Goal: Task Accomplishment & Management: Complete application form

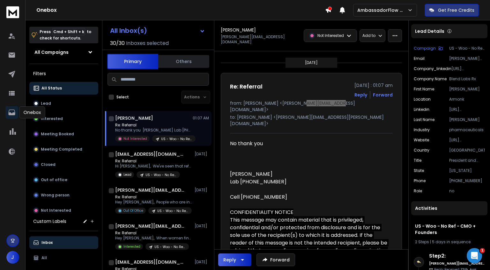
click at [473, 253] on icon "Open Intercom Messenger" at bounding box center [474, 256] width 11 height 11
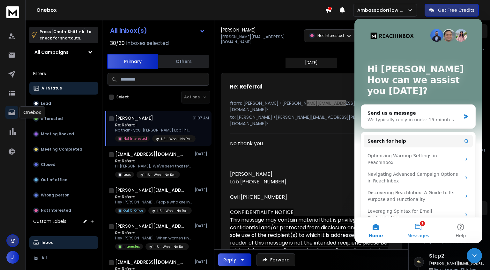
click at [419, 225] on button "1 Messages" at bounding box center [418, 231] width 42 height 26
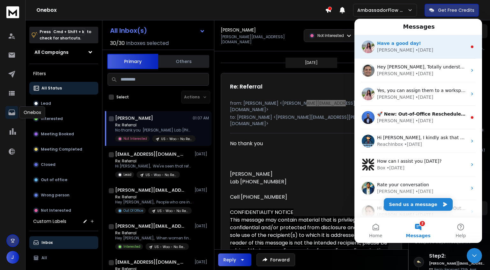
click at [385, 48] on div "[PERSON_NAME]" at bounding box center [395, 50] width 37 height 7
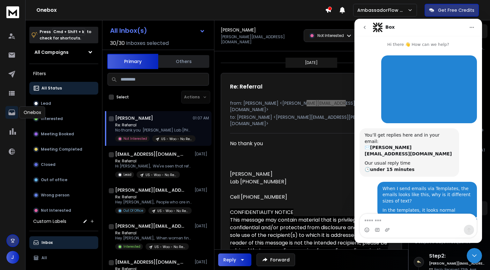
scroll to position [18, 0]
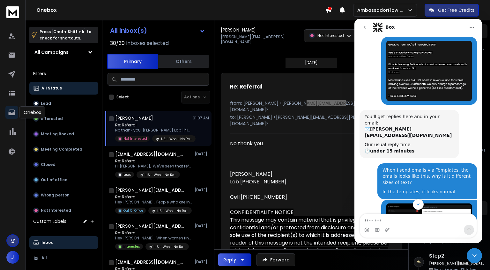
click at [363, 28] on icon "go back" at bounding box center [364, 27] width 5 height 5
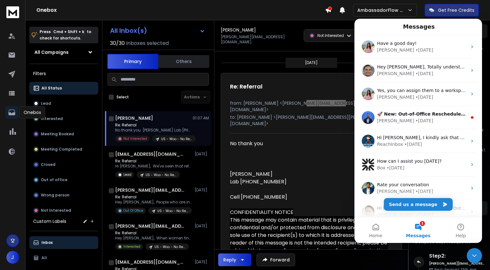
scroll to position [0, 0]
click at [377, 231] on button "Home" at bounding box center [375, 231] width 42 height 26
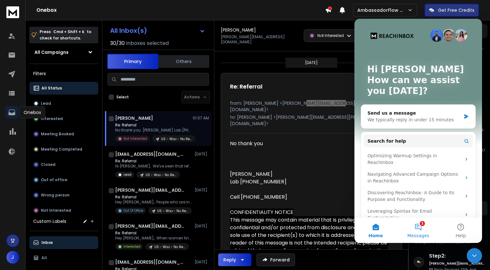
click at [426, 228] on button "1 Messages" at bounding box center [418, 231] width 42 height 26
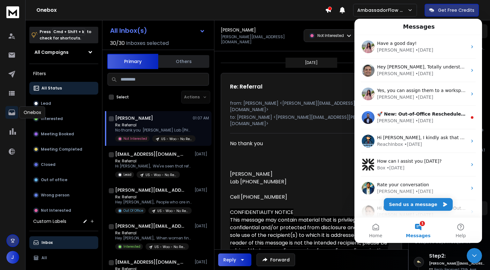
click at [311, 155] on div at bounding box center [308, 159] width 157 height 8
click at [474, 262] on div "Close Intercom Messenger" at bounding box center [473, 255] width 15 height 15
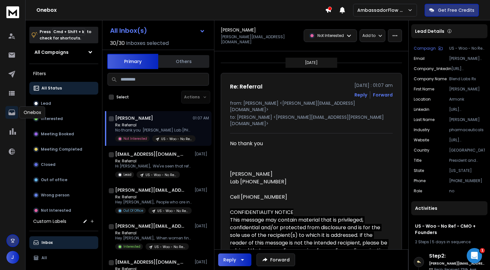
click at [10, 116] on icon at bounding box center [12, 113] width 8 height 8
click at [377, 9] on p "AmbassadorFlow Sales" at bounding box center [382, 10] width 50 height 6
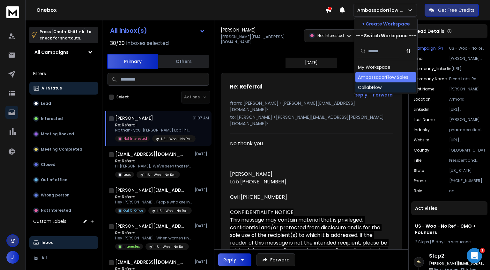
click at [349, 163] on div at bounding box center [308, 167] width 157 height 8
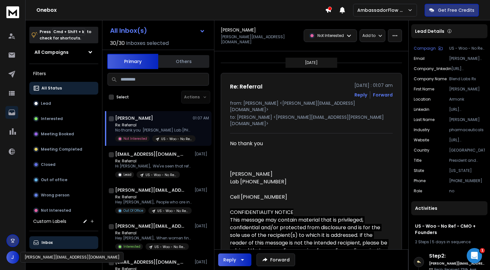
click at [13, 258] on span "J" at bounding box center [12, 257] width 13 height 13
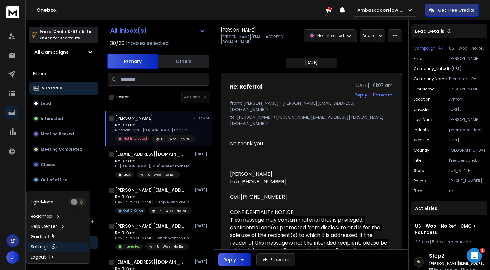
click at [42, 246] on p "Settings" at bounding box center [40, 247] width 18 height 6
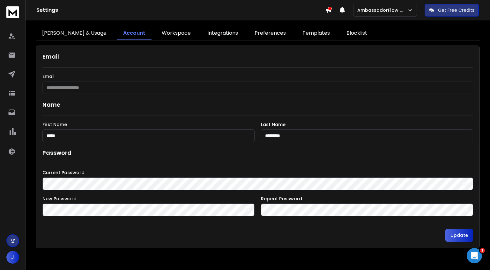
click at [248, 32] on link "Preferences" at bounding box center [270, 33] width 44 height 13
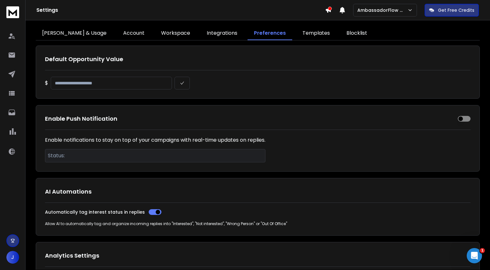
click at [200, 33] on link "Integrations" at bounding box center [221, 33] width 43 height 13
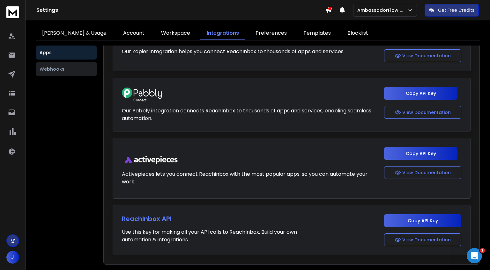
scroll to position [6, 0]
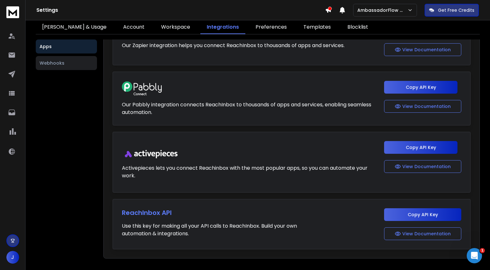
click at [416, 215] on button "Copy API Key" at bounding box center [422, 215] width 77 height 13
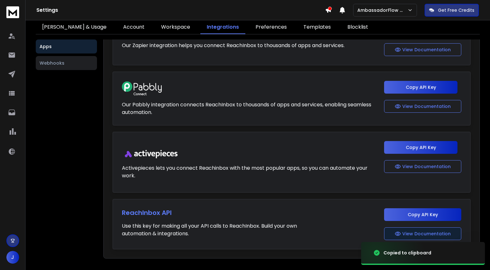
click at [410, 234] on button "View Documentation" at bounding box center [422, 234] width 77 height 13
click at [479, 246] on icon "Notifications (F8)" at bounding box center [477, 249] width 6 height 6
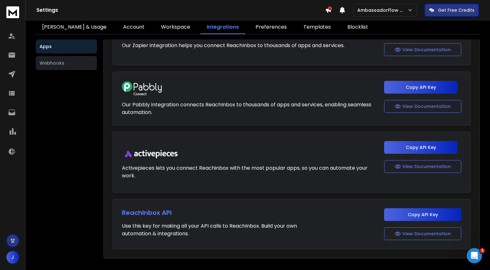
click at [476, 255] on icon "Open Intercom Messenger" at bounding box center [474, 256] width 11 height 11
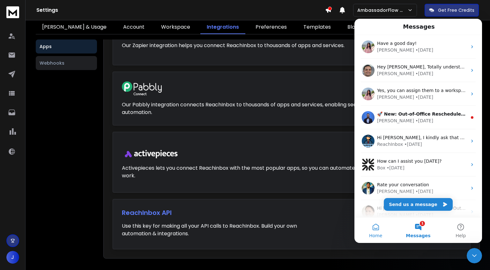
click at [378, 231] on button "Home" at bounding box center [375, 231] width 42 height 26
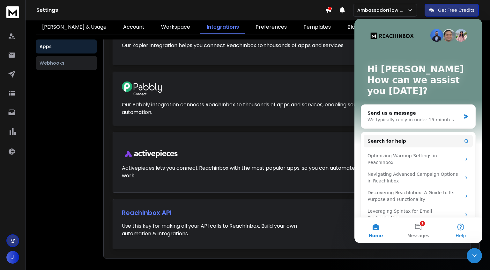
click at [465, 224] on button "Help" at bounding box center [460, 231] width 42 height 26
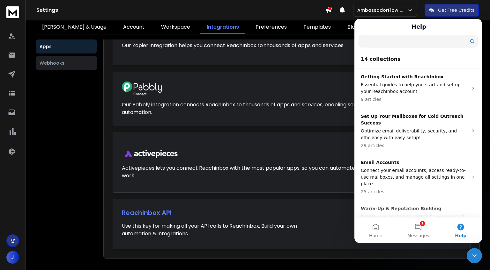
click at [401, 43] on input "Search for help" at bounding box center [418, 41] width 119 height 12
type input "*******"
click at [77, 116] on div "Apps Webhooks Integrate With Popular Apps Supercharge your workflow and connect…" at bounding box center [258, 149] width 444 height 219
click at [473, 255] on icon "Close Intercom Messenger" at bounding box center [474, 256] width 8 height 8
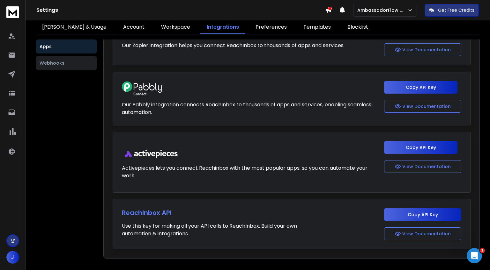
scroll to position [0, 0]
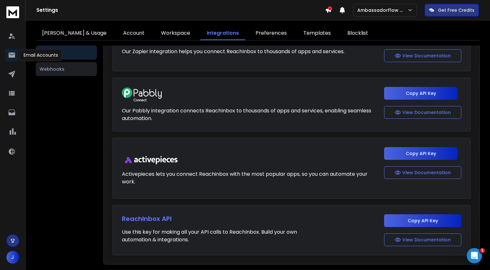
click at [13, 60] on link at bounding box center [11, 55] width 13 height 13
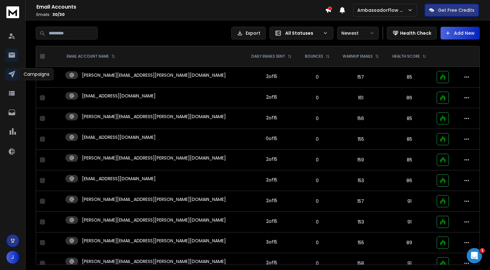
click at [13, 75] on icon at bounding box center [11, 74] width 7 height 7
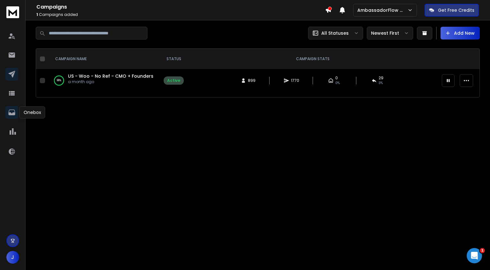
click at [12, 117] on link at bounding box center [11, 112] width 13 height 13
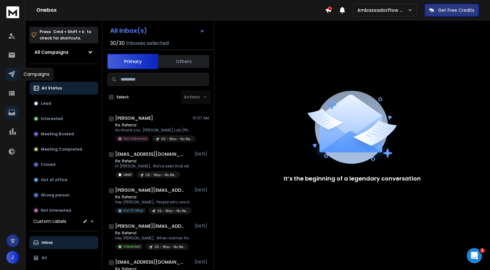
click at [14, 76] on icon at bounding box center [12, 74] width 8 height 8
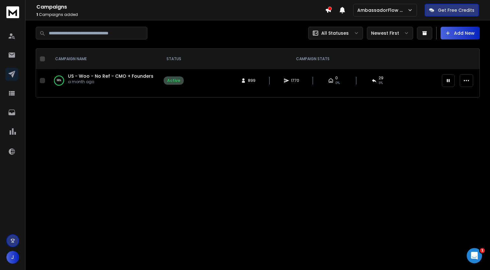
click at [452, 33] on button "Add New" at bounding box center [459, 33] width 39 height 13
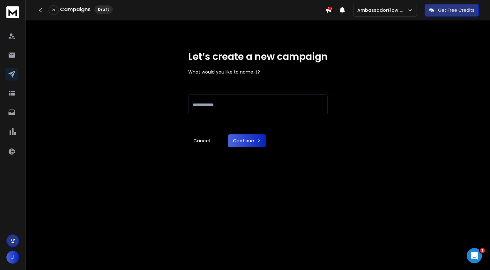
click at [210, 107] on input at bounding box center [257, 104] width 139 height 21
type input "**********"
click at [240, 139] on button "Continue" at bounding box center [247, 141] width 38 height 13
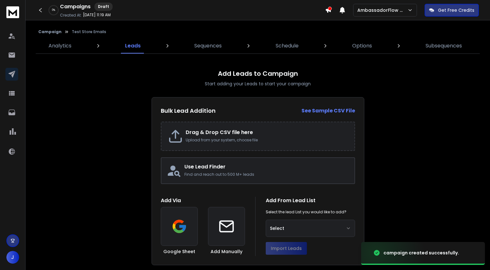
scroll to position [4, 0]
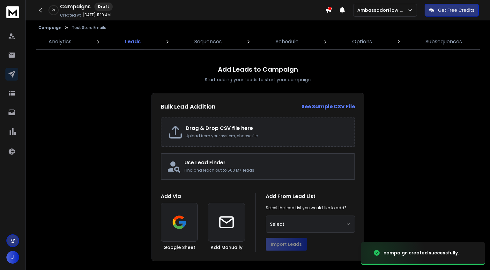
click at [219, 134] on p "Upload from your system, choose file" at bounding box center [267, 136] width 162 height 5
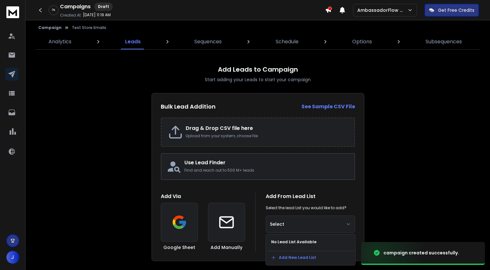
click at [285, 225] on button "Select" at bounding box center [310, 224] width 89 height 17
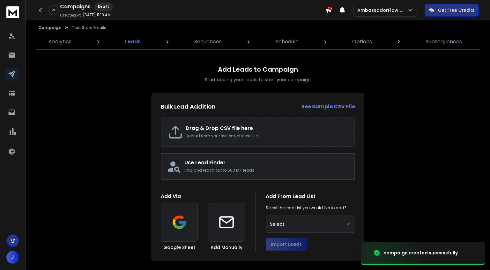
click at [408, 207] on div "Add Leads to Campaign Start adding your Leads to start your campaign Bulk Lead …" at bounding box center [257, 160] width 439 height 203
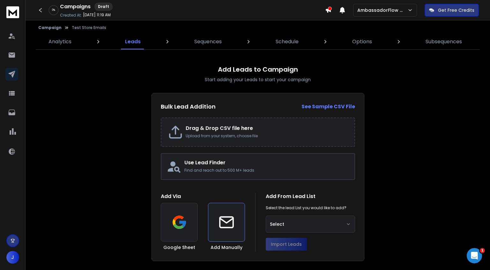
click at [221, 225] on icon at bounding box center [226, 222] width 16 height 19
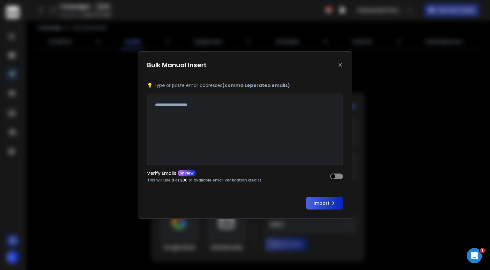
click at [179, 113] on textarea at bounding box center [245, 129] width 196 height 71
click at [325, 207] on button "Import" at bounding box center [324, 203] width 37 height 13
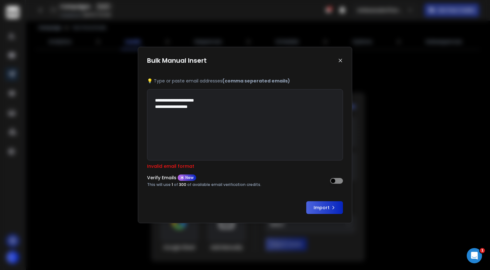
drag, startPoint x: 224, startPoint y: 108, endPoint x: 150, endPoint y: 91, distance: 76.4
click at [150, 91] on textarea "**********" at bounding box center [245, 124] width 196 height 71
click at [219, 103] on textarea "**********" at bounding box center [245, 124] width 196 height 71
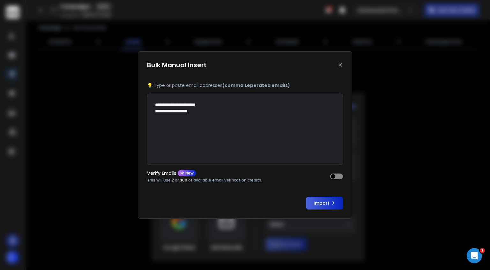
type textarea "**********"
click at [333, 206] on button "Import" at bounding box center [324, 203] width 37 height 13
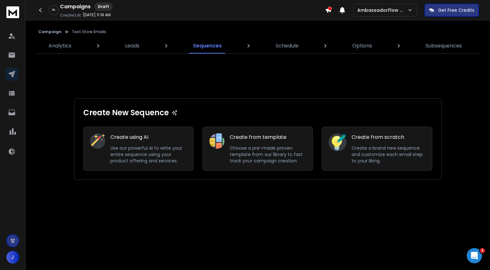
click at [372, 151] on p "Create a brand new sequence and customize each email step to your liking." at bounding box center [388, 154] width 74 height 19
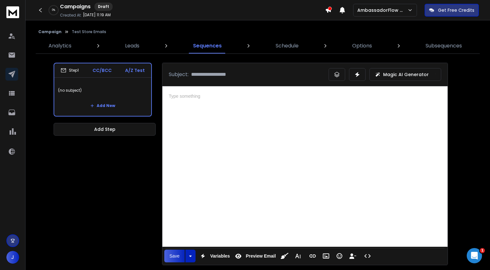
click at [206, 108] on div at bounding box center [304, 166] width 285 height 161
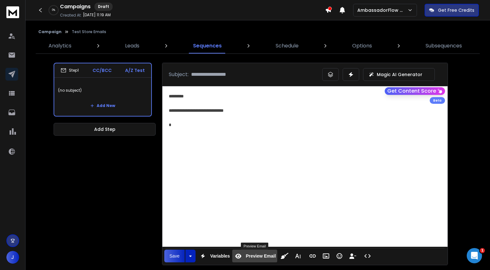
click at [257, 257] on span "Preview Email" at bounding box center [260, 256] width 33 height 5
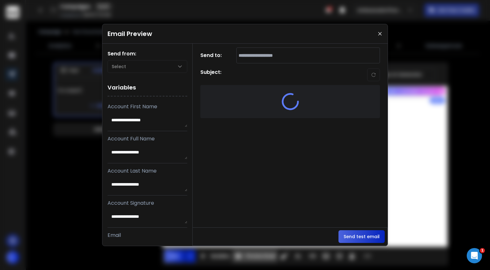
type textarea "**********"
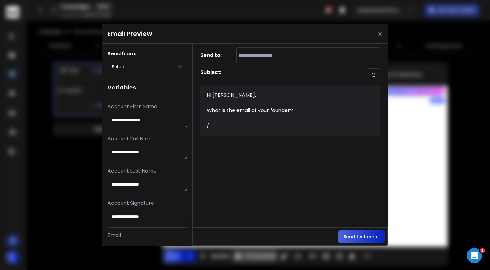
type textarea "*******"
type textarea "**********"
type textarea "********"
type textarea "*******"
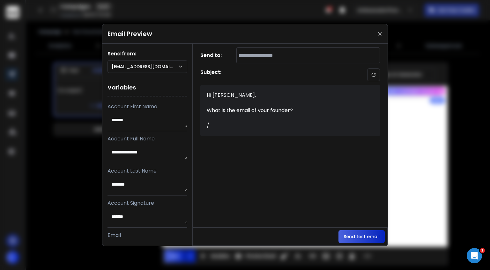
click at [379, 37] on div "Email Preview" at bounding box center [244, 33] width 285 height 19
click at [381, 33] on icon at bounding box center [380, 34] width 4 height 4
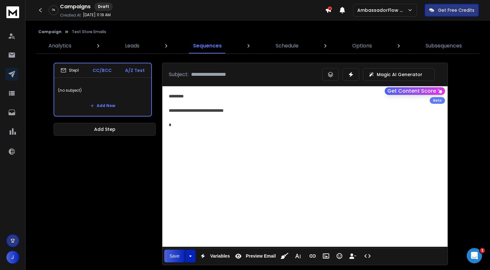
click at [183, 127] on div "**********" at bounding box center [305, 111] width 272 height 36
click at [222, 256] on span "Variables" at bounding box center [220, 256] width 22 height 5
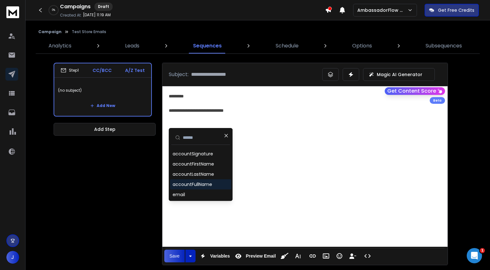
click at [200, 184] on div "accountFullName" at bounding box center [192, 184] width 40 height 6
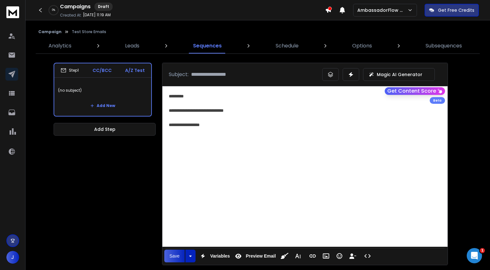
click at [275, 182] on div "**********" at bounding box center [304, 166] width 285 height 161
click at [169, 126] on div "**********" at bounding box center [305, 111] width 272 height 36
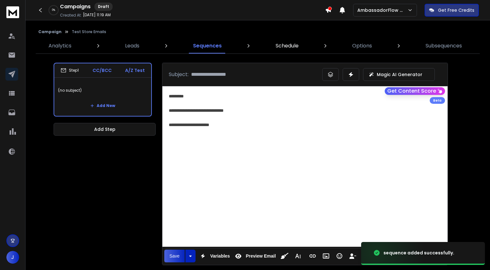
click at [281, 45] on p "Schedule" at bounding box center [286, 46] width 23 height 8
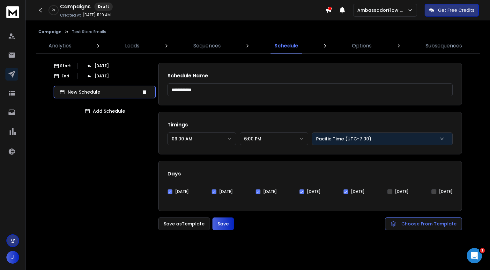
click at [333, 141] on p "Pacific Time (UTC-7:00)" at bounding box center [345, 139] width 58 height 6
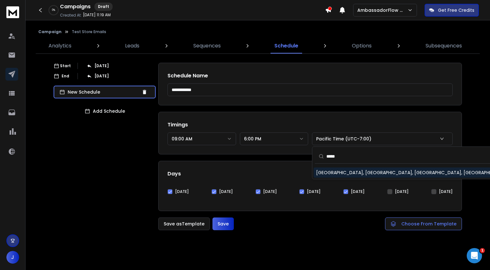
type input "*****"
click at [341, 171] on div "[GEOGRAPHIC_DATA], [GEOGRAPHIC_DATA], [GEOGRAPHIC_DATA], [GEOGRAPHIC_DATA], [GE…" at bounding box center [475, 173] width 319 height 6
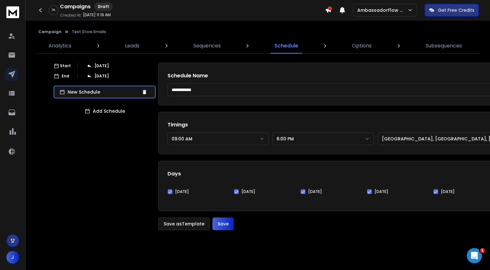
click at [217, 226] on button "Save" at bounding box center [222, 224] width 21 height 13
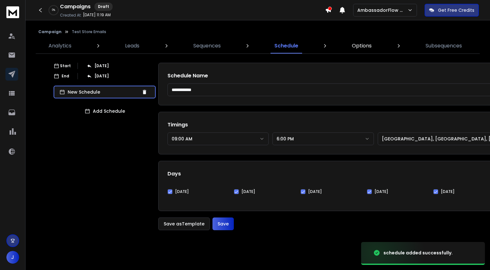
click at [360, 46] on p "Options" at bounding box center [362, 46] width 20 height 8
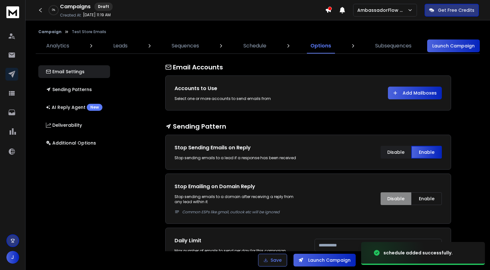
click at [403, 90] on button "Add Mailboxes" at bounding box center [415, 93] width 54 height 13
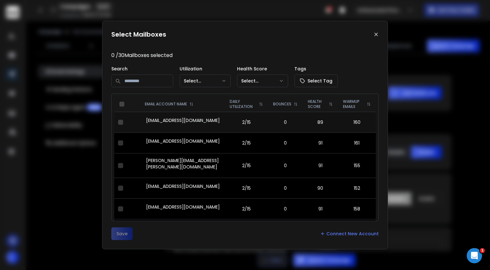
click at [120, 123] on button "button" at bounding box center [120, 122] width 5 height 5
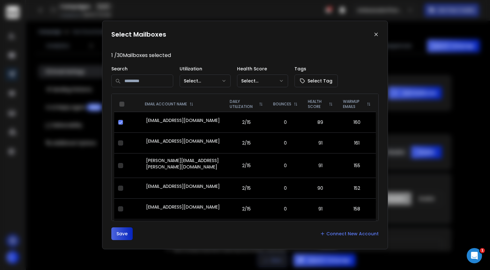
click at [124, 231] on button "Save" at bounding box center [121, 234] width 21 height 13
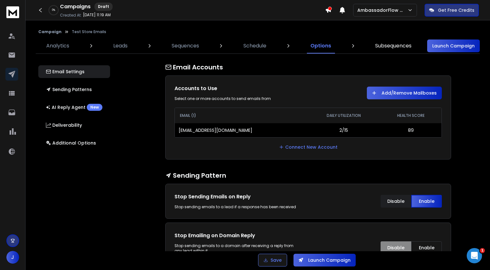
click at [390, 47] on p "Subsequences" at bounding box center [393, 46] width 36 height 8
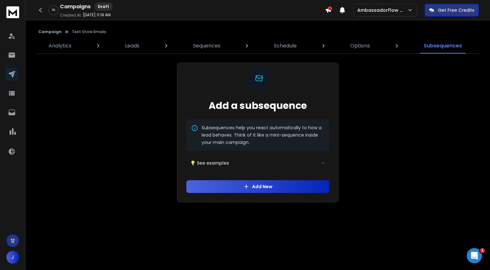
click at [256, 188] on button "Add New" at bounding box center [257, 186] width 143 height 13
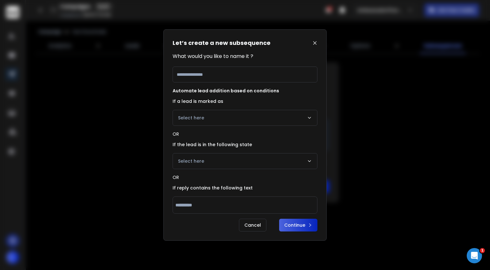
click at [231, 75] on input at bounding box center [244, 75] width 145 height 16
type input "*"
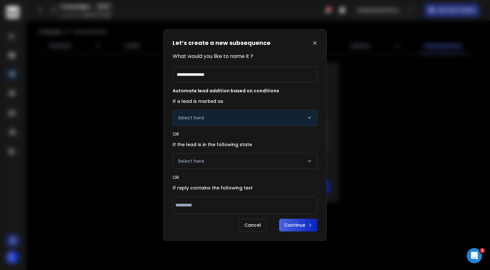
type input "**********"
click at [206, 113] on button "Select here" at bounding box center [244, 118] width 145 height 16
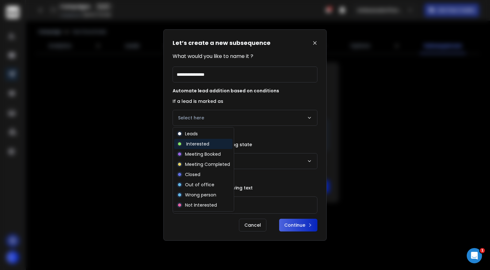
click at [207, 144] on div "Interested" at bounding box center [193, 144] width 33 height 6
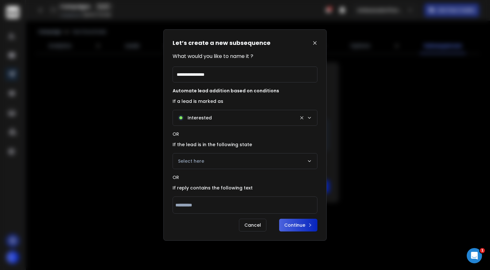
click at [198, 206] on input at bounding box center [244, 205] width 139 height 11
type input "*"
click at [300, 222] on button "Continue" at bounding box center [298, 225] width 38 height 13
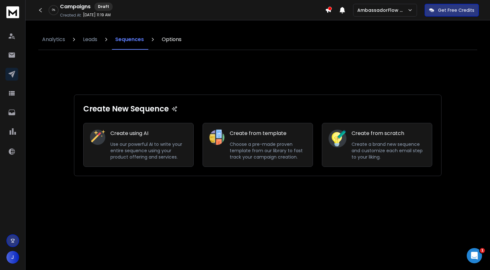
click at [169, 42] on p "Options" at bounding box center [172, 40] width 20 height 8
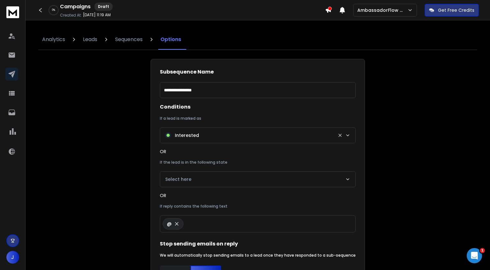
scroll to position [53, 0]
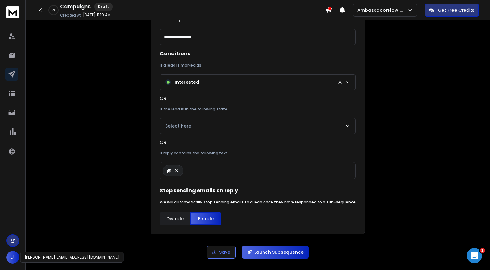
click at [13, 260] on span "J" at bounding box center [12, 257] width 13 height 13
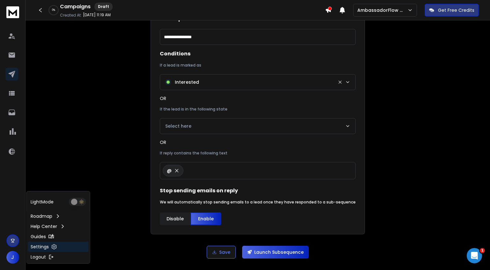
click at [46, 247] on p "Settings" at bounding box center [40, 247] width 18 height 6
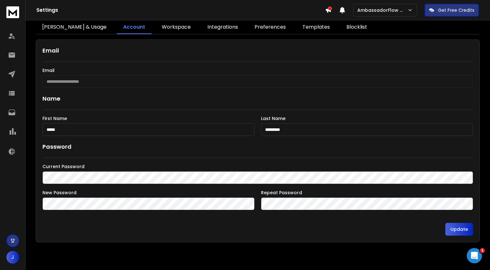
click at [201, 28] on link "Integrations" at bounding box center [222, 27] width 43 height 13
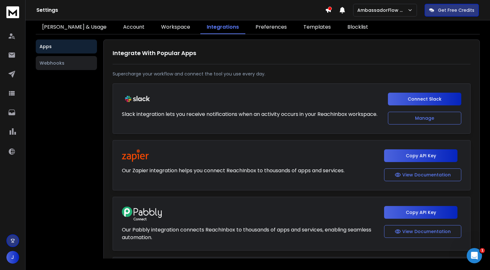
scroll to position [125, 0]
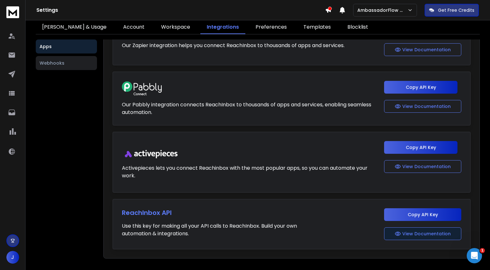
click at [405, 236] on button "View Documentation" at bounding box center [422, 234] width 77 height 13
click at [408, 214] on button "Copy API Key" at bounding box center [422, 215] width 77 height 13
click at [171, 225] on p "Use this key for making all your API calls to ReachInbox. Build your own automa…" at bounding box center [209, 230] width 175 height 15
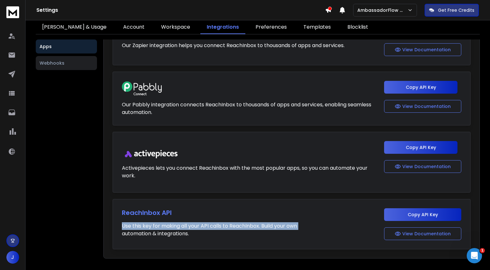
click at [171, 225] on p "Use this key for making all your API calls to ReachInbox. Build your own automa…" at bounding box center [209, 230] width 175 height 15
click at [414, 218] on button "Copy API Key" at bounding box center [422, 215] width 77 height 13
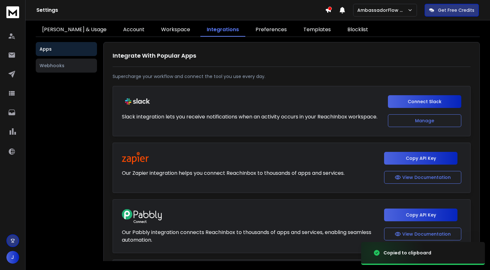
scroll to position [0, 0]
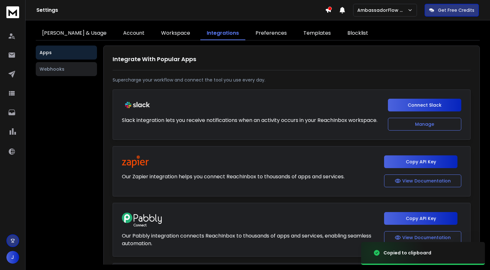
click at [64, 70] on button "Webhooks" at bounding box center [66, 69] width 61 height 14
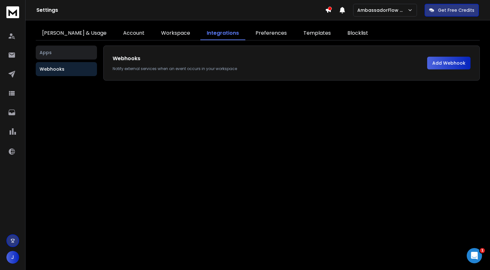
click at [64, 55] on button "Apps" at bounding box center [66, 53] width 61 height 14
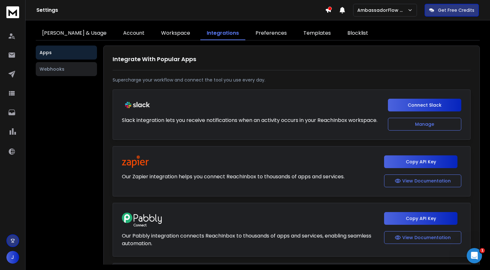
scroll to position [125, 0]
